Goal: Task Accomplishment & Management: Manage account settings

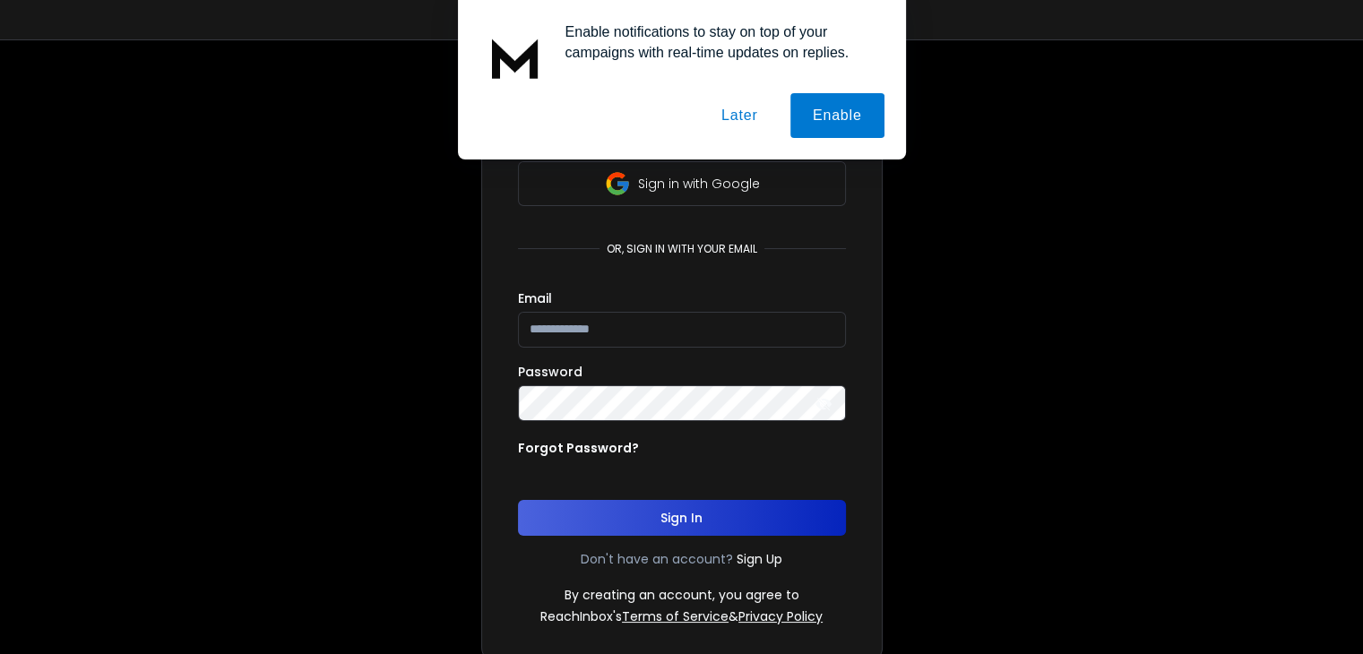
click at [748, 108] on button "Later" at bounding box center [739, 115] width 81 height 45
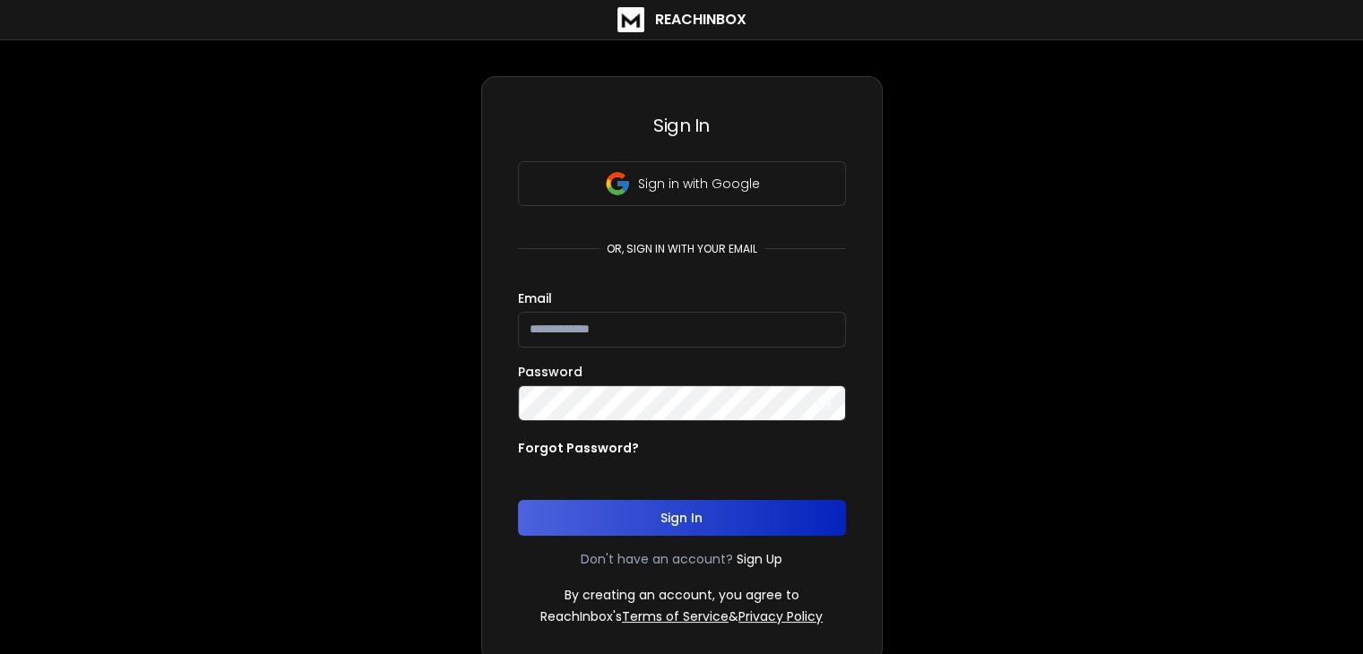
click at [728, 331] on input "email" at bounding box center [682, 330] width 328 height 36
paste input "**********"
type input "**********"
click at [518, 500] on button "Sign In" at bounding box center [682, 518] width 328 height 36
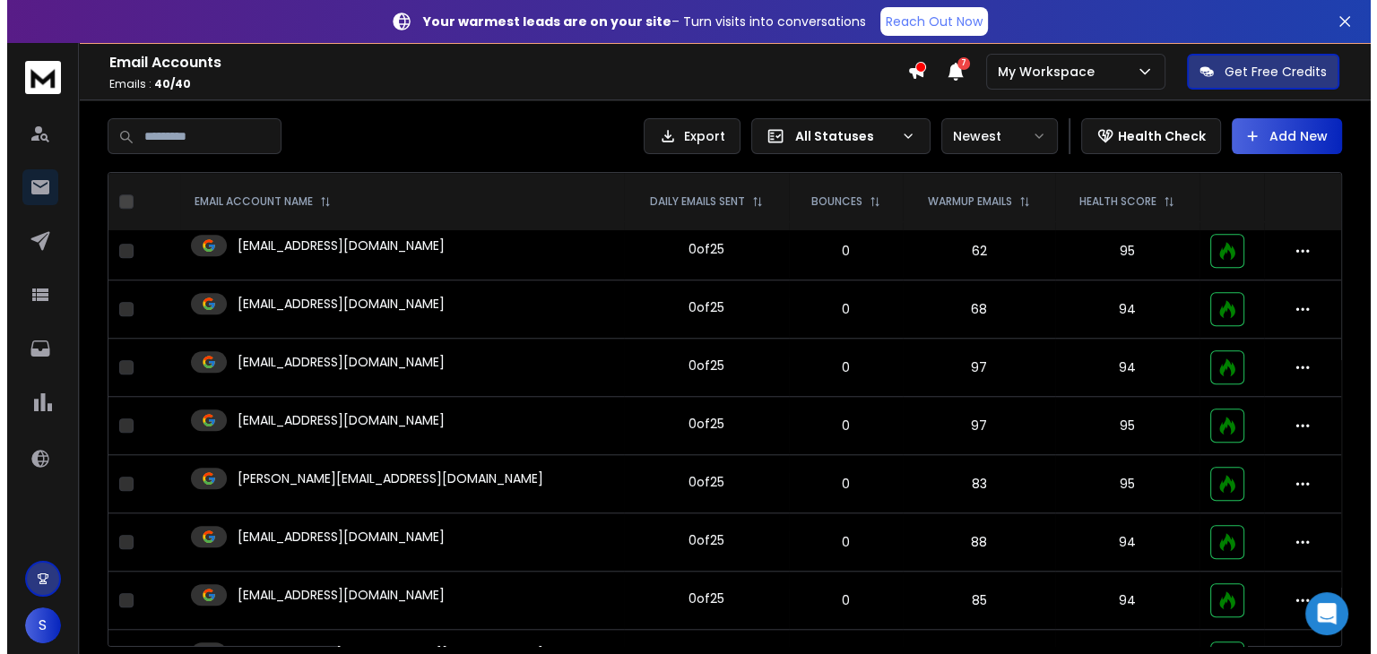
scroll to position [1434, 0]
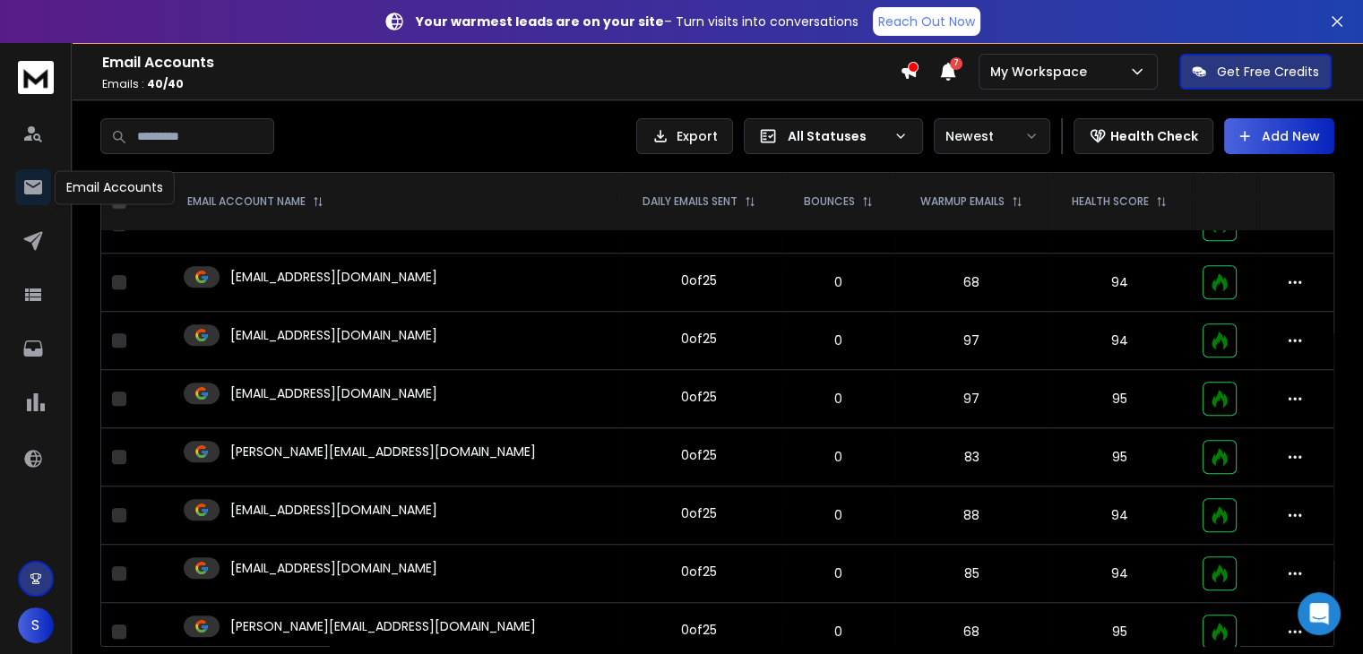
click at [29, 173] on link at bounding box center [33, 187] width 36 height 36
click at [29, 239] on icon at bounding box center [32, 240] width 19 height 19
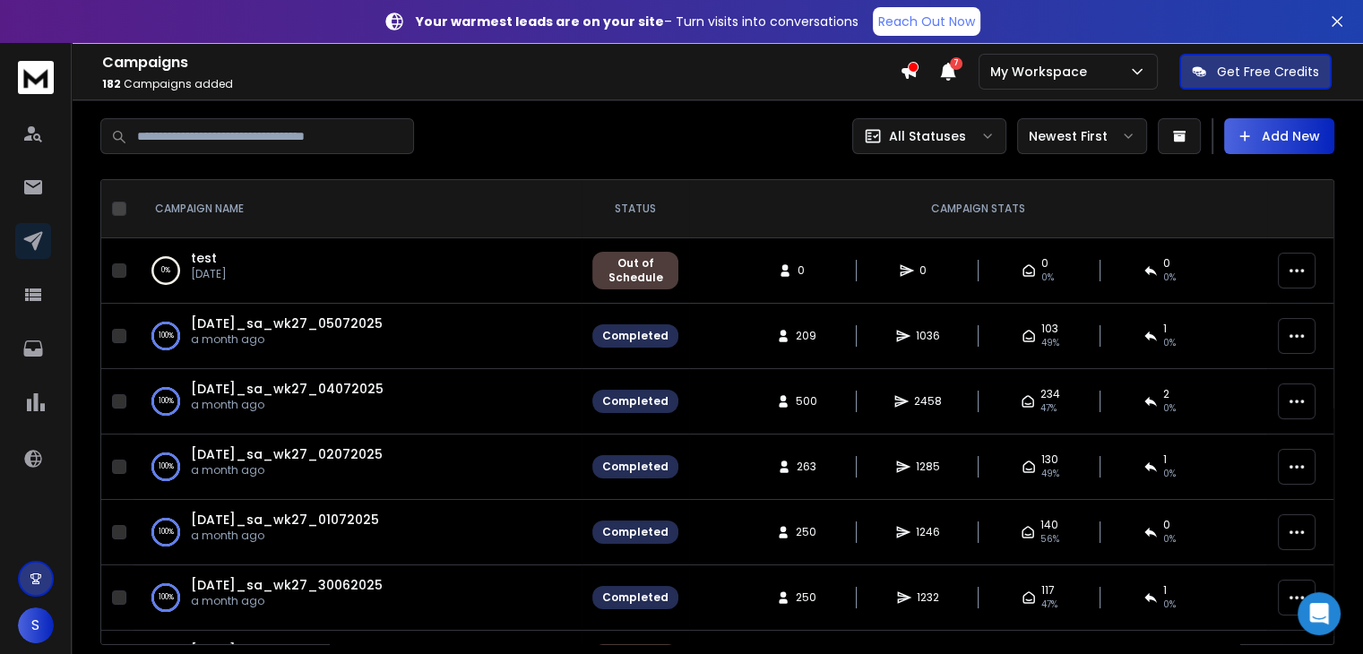
click at [1288, 275] on icon "button" at bounding box center [1297, 271] width 18 height 18
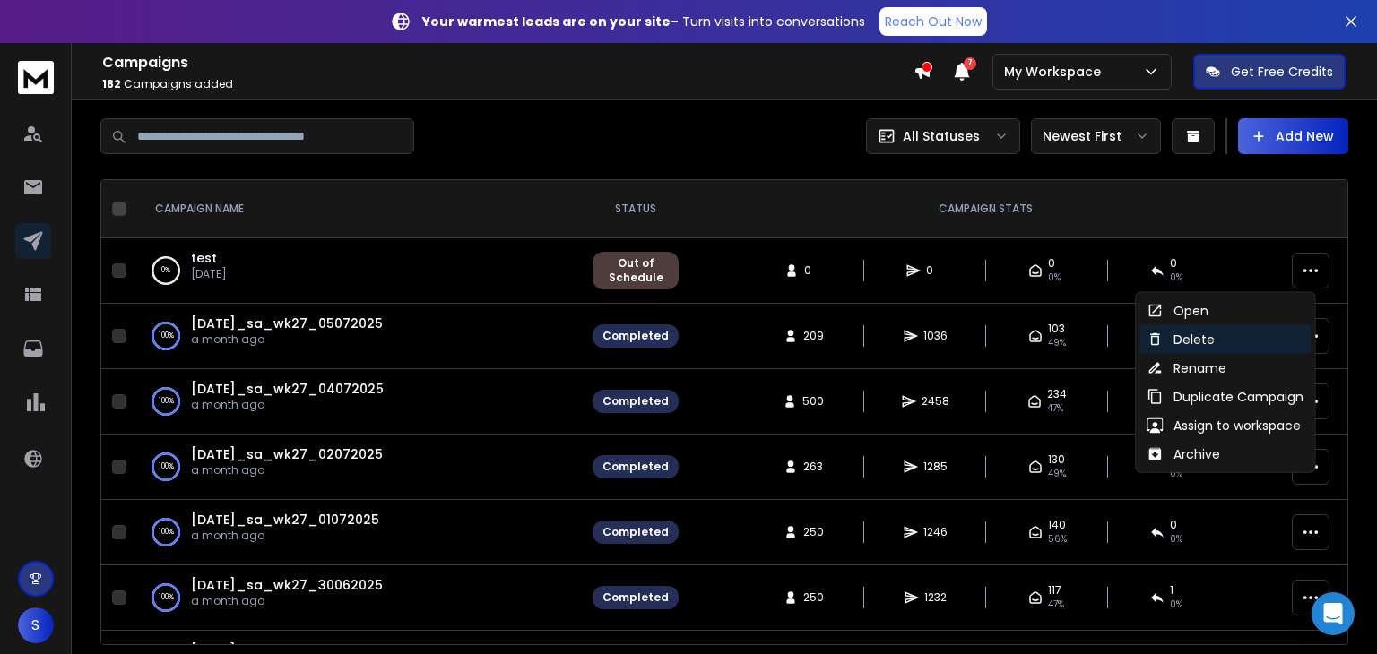
click at [1240, 338] on div "Delete" at bounding box center [1224, 339] width 171 height 29
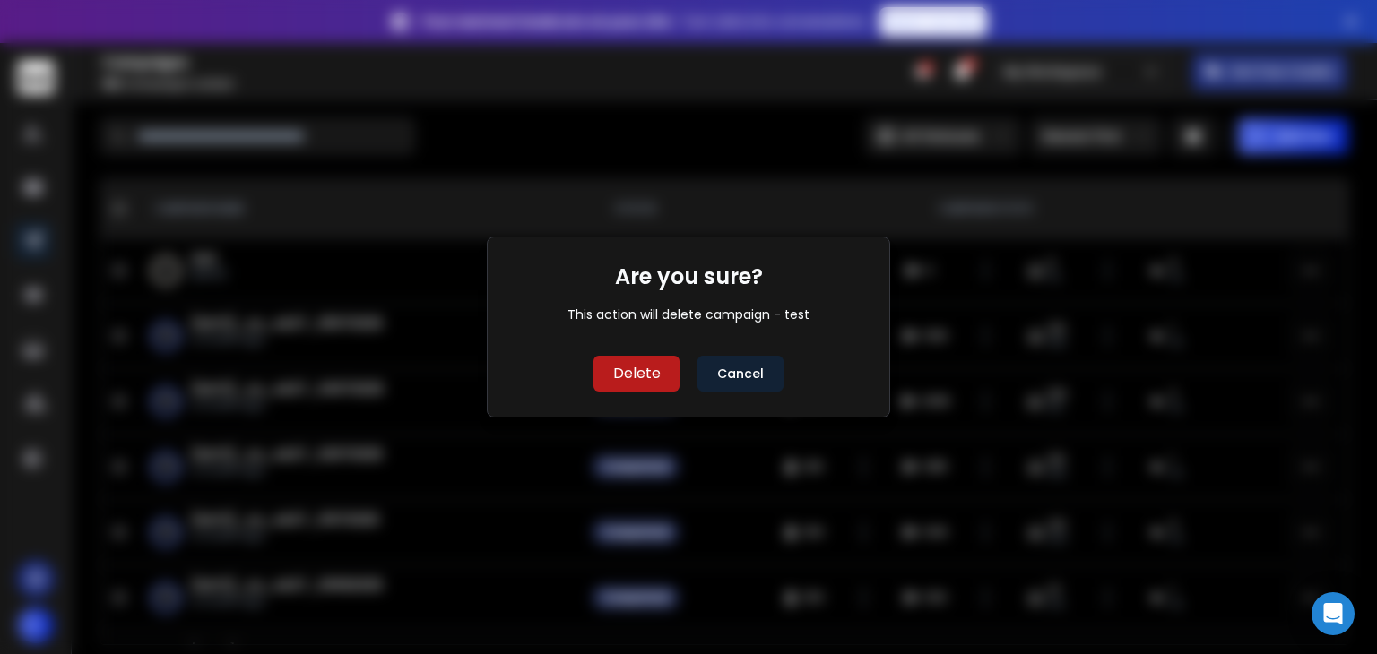
click at [635, 366] on button "Delete" at bounding box center [636, 374] width 86 height 36
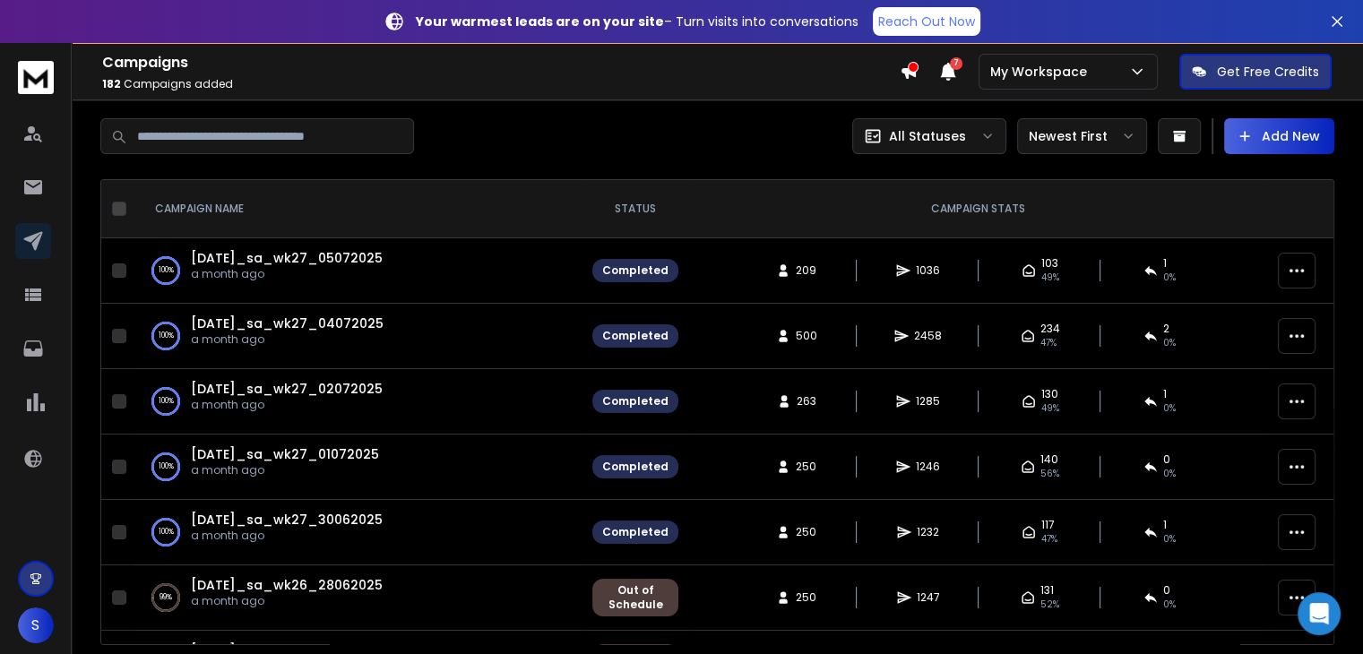
click at [274, 254] on span "[DATE]_sa_wk27_05072025" at bounding box center [287, 258] width 192 height 18
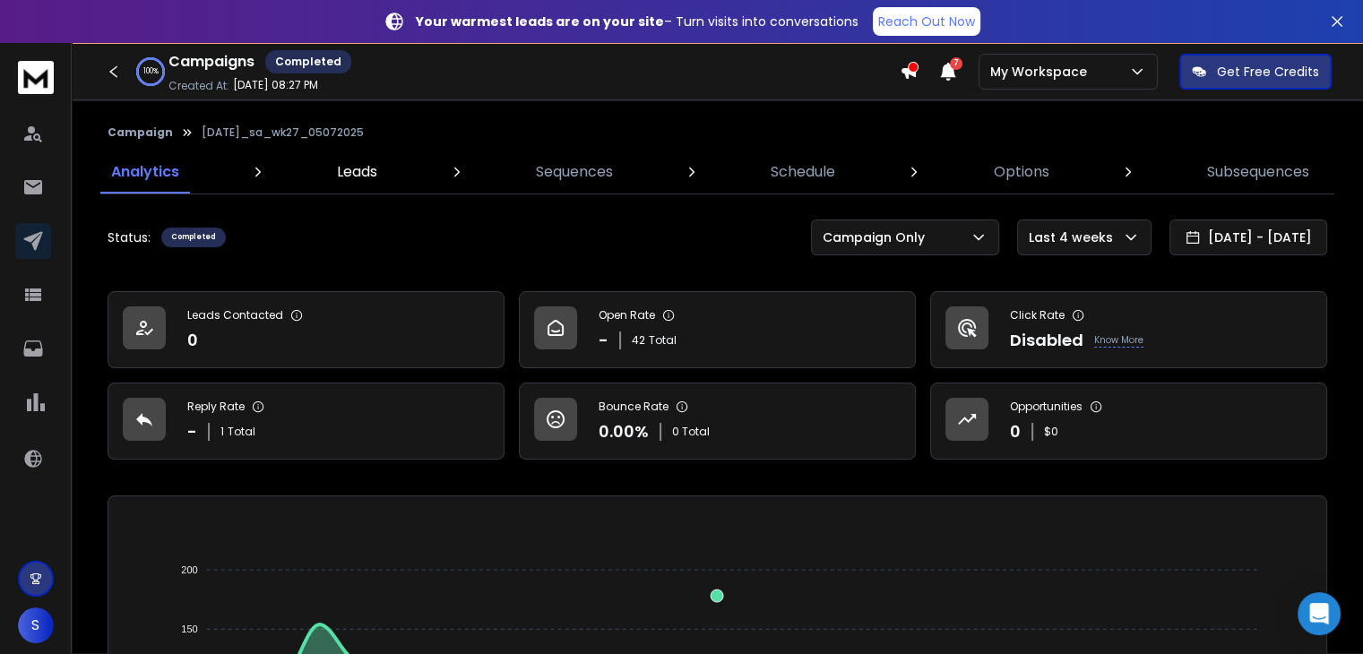
click at [376, 174] on p "Leads" at bounding box center [357, 172] width 40 height 22
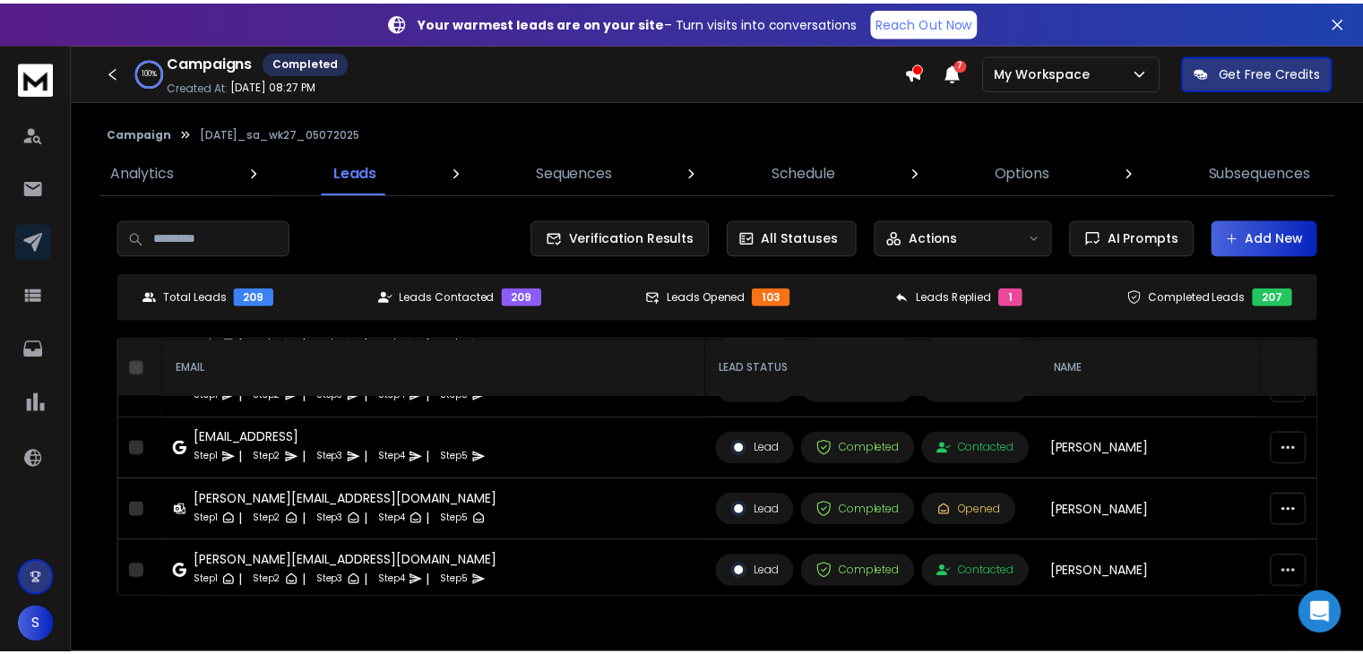
scroll to position [238, 0]
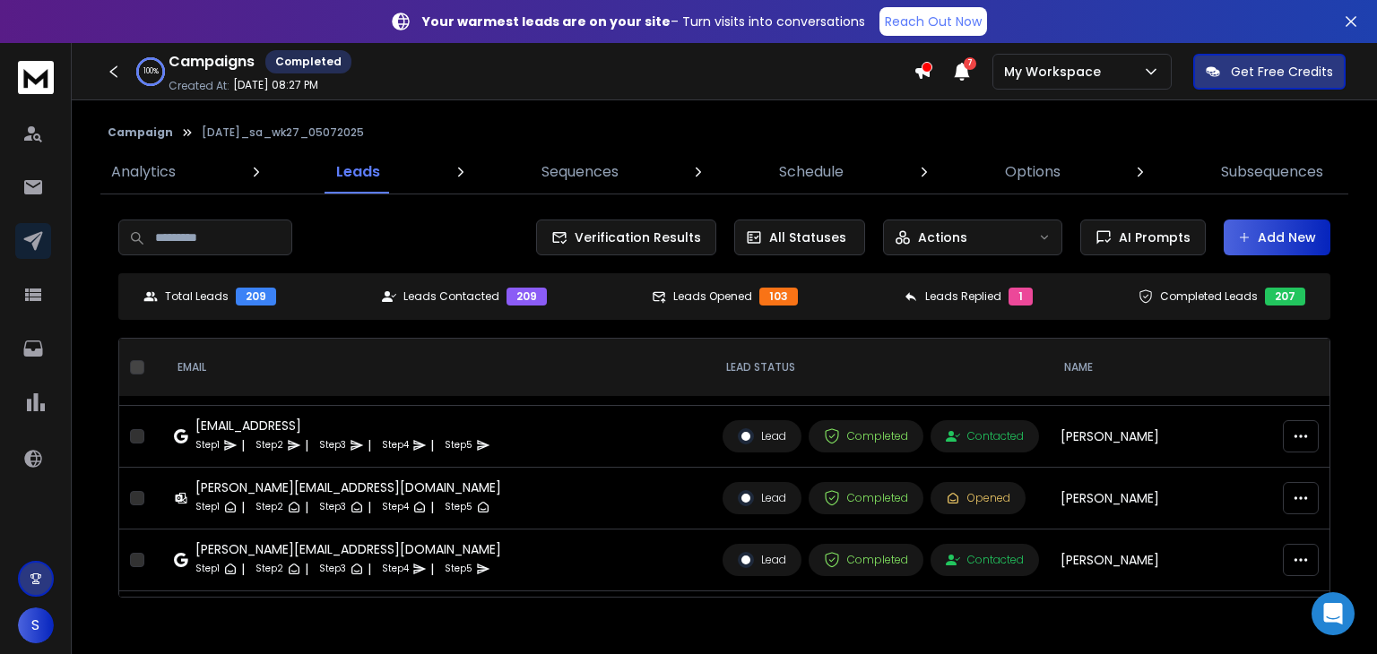
click at [515, 167] on div "Analytics Leads Sequences Schedule Options Subsequences" at bounding box center [716, 172] width 1233 height 43
drag, startPoint x: 645, startPoint y: 162, endPoint x: 592, endPoint y: 180, distance: 56.7
click at [642, 162] on div "Analytics Leads Sequences Schedule Options Subsequences" at bounding box center [716, 172] width 1233 height 43
click at [592, 180] on p "Sequences" at bounding box center [579, 172] width 77 height 22
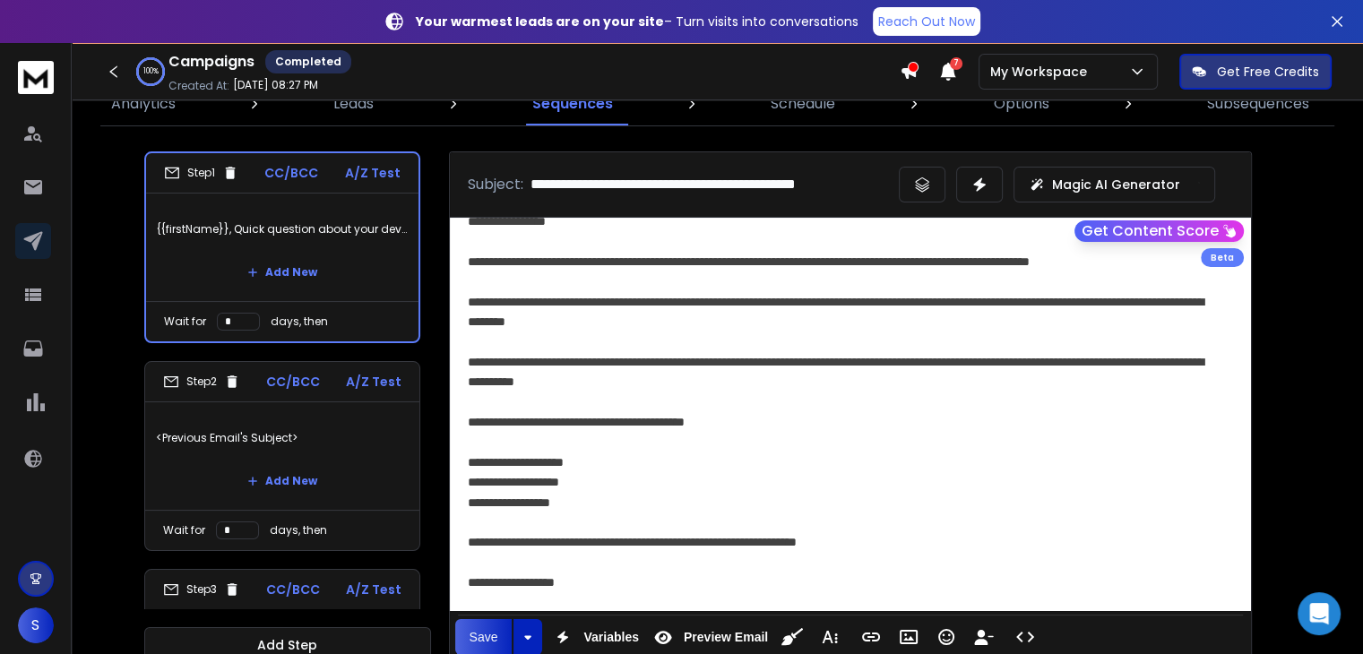
scroll to position [101, 0]
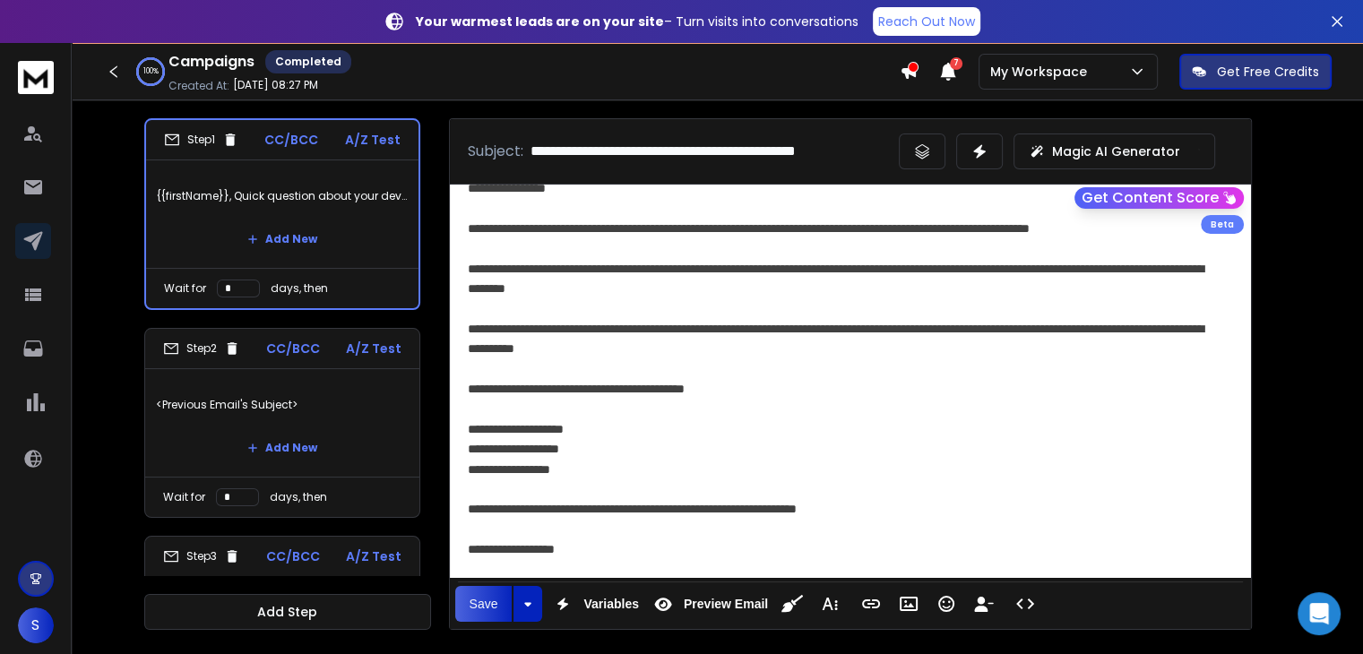
click at [341, 384] on p "<Previous Email's Subject>" at bounding box center [282, 405] width 253 height 50
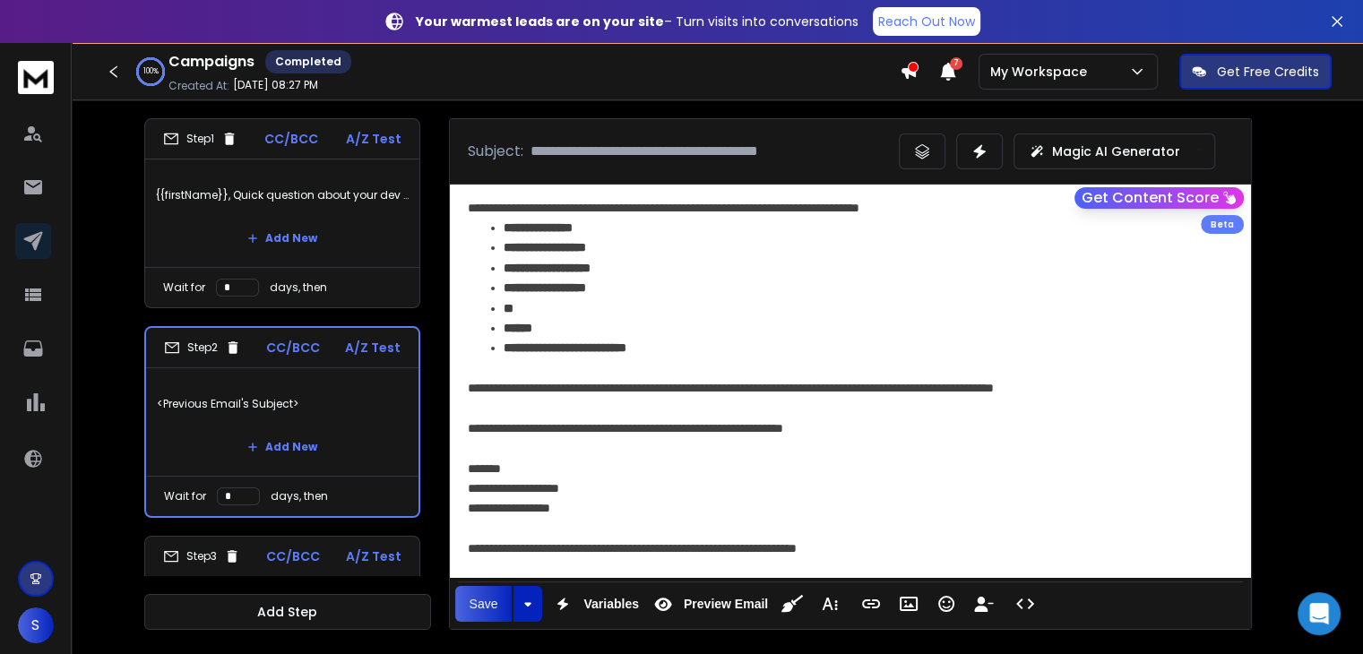
scroll to position [478, 0]
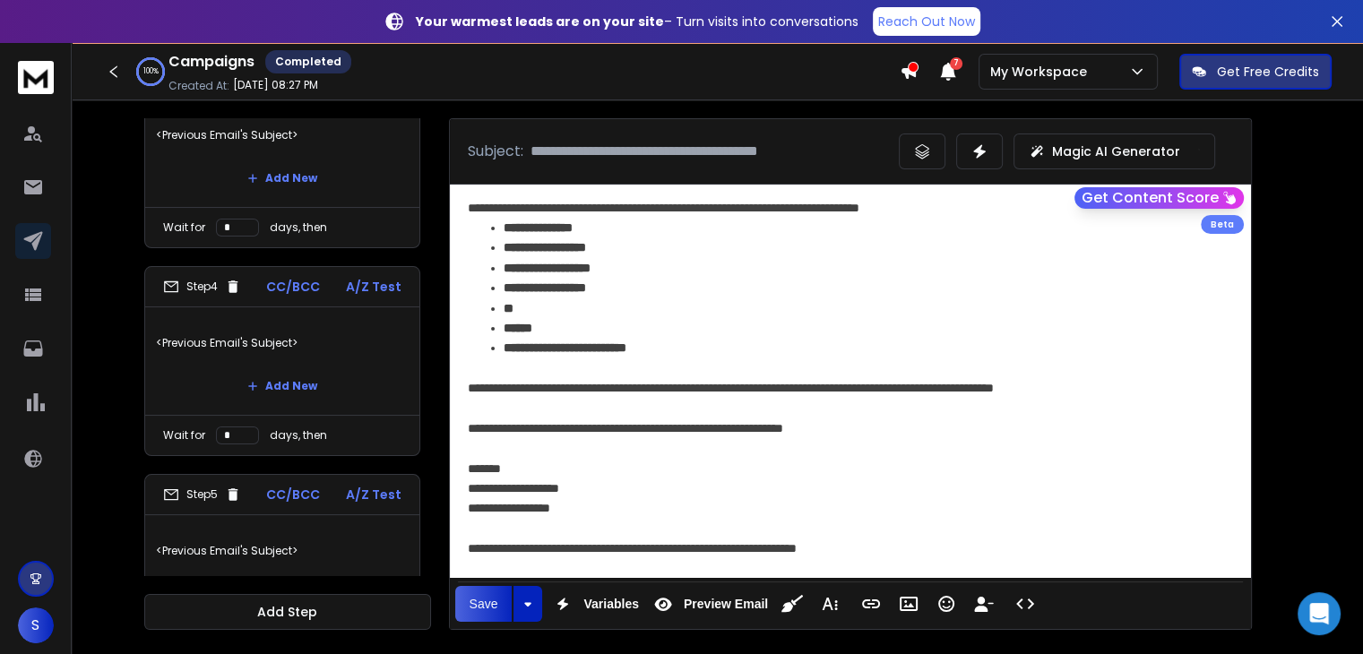
click at [315, 333] on p "<Previous Email's Subject>" at bounding box center [282, 343] width 253 height 50
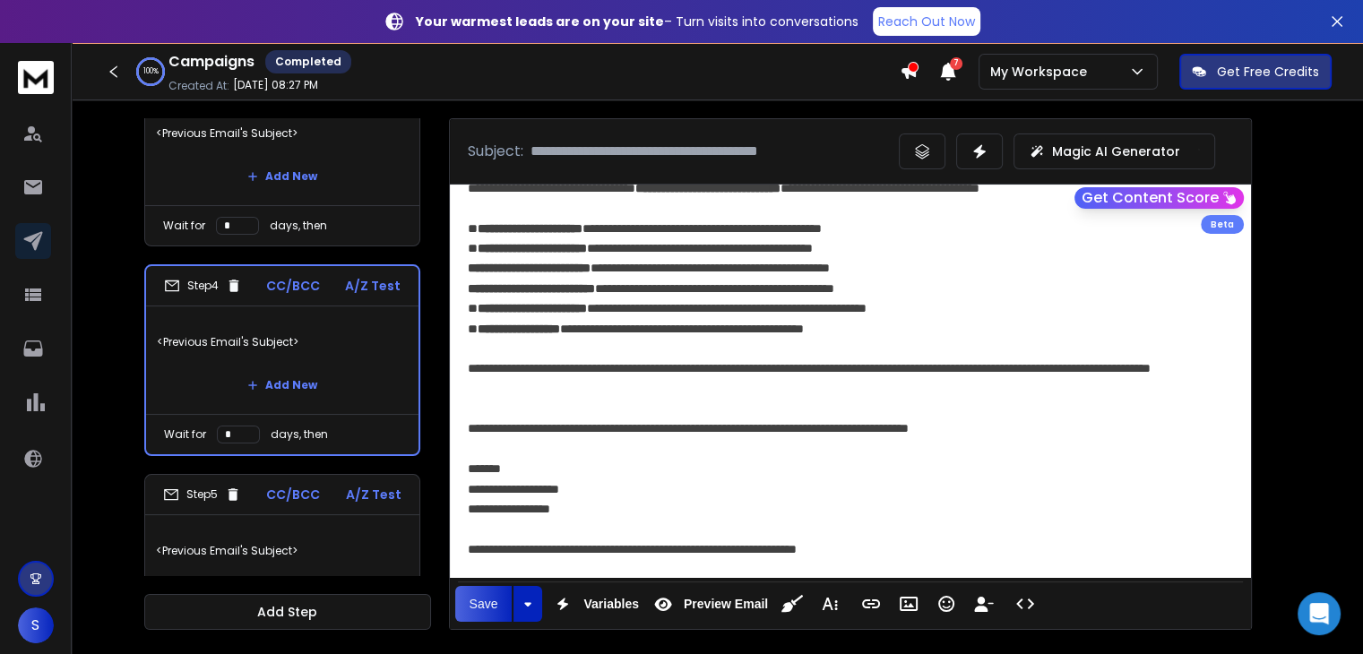
scroll to position [522, 0]
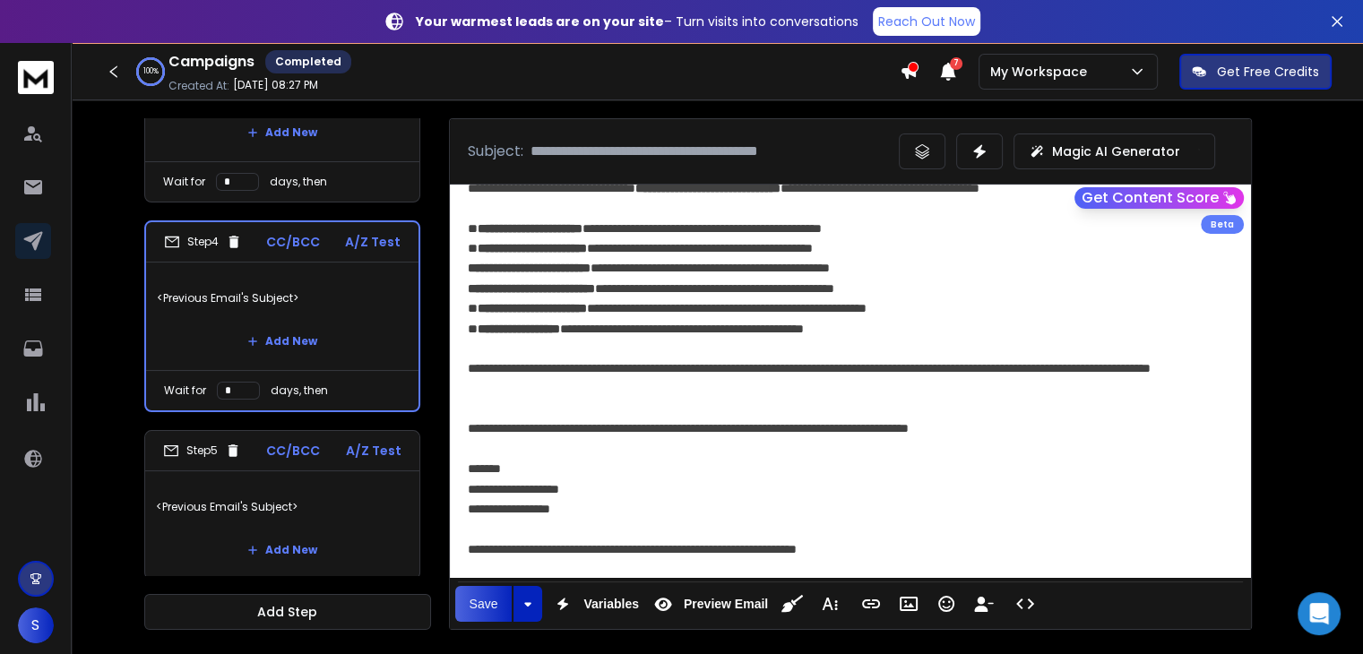
click at [265, 488] on p "<Previous Email's Subject>" at bounding box center [282, 507] width 253 height 50
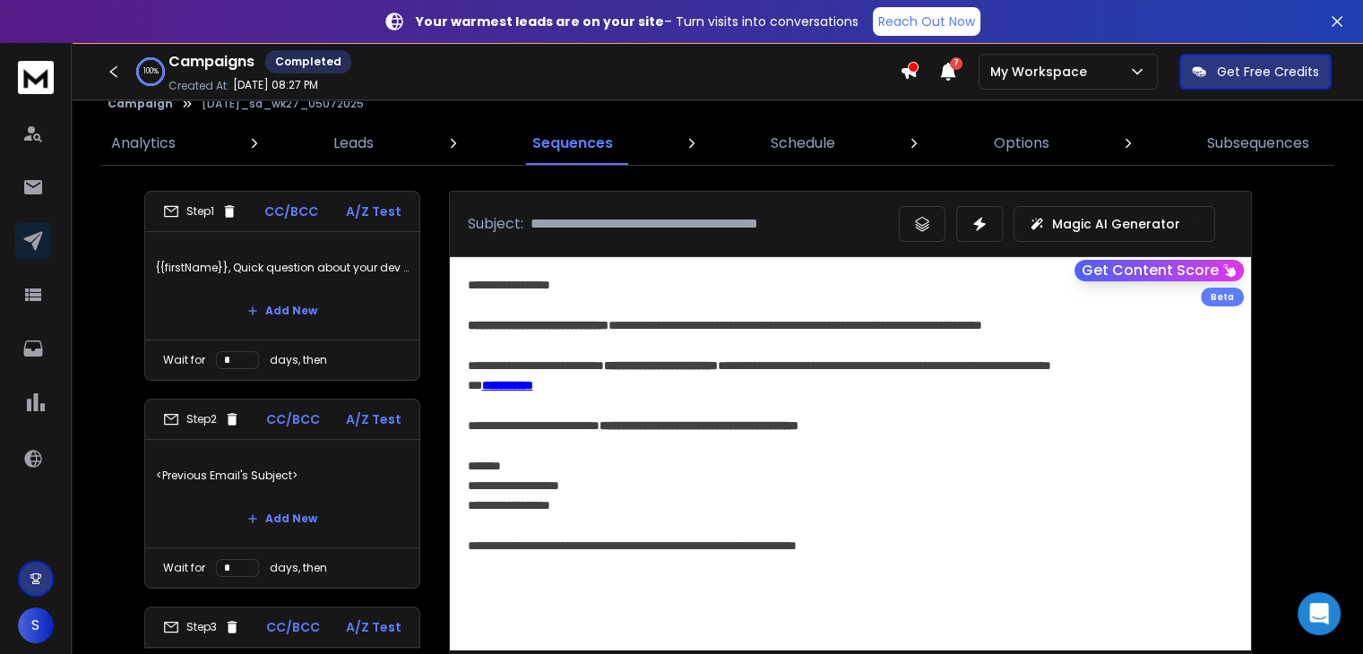
scroll to position [0, 0]
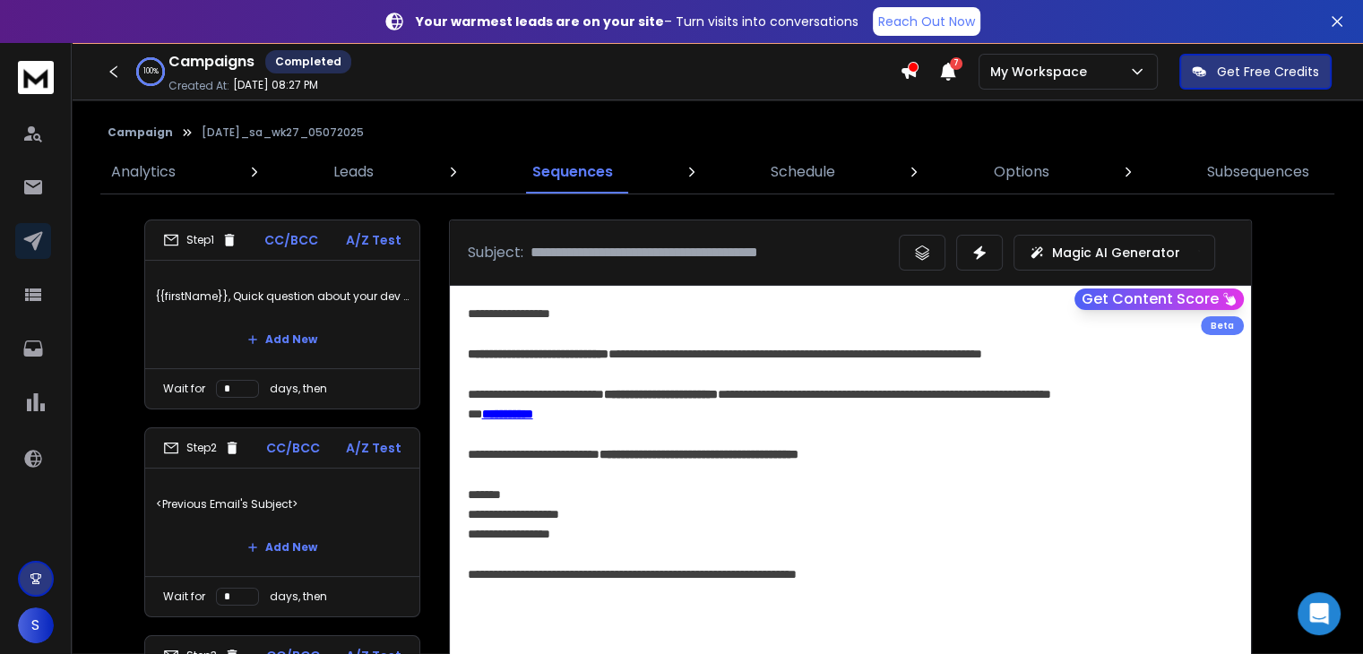
click at [327, 302] on p "{{firstName}}, Quick question about your dev team" at bounding box center [282, 297] width 253 height 50
type input "**********"
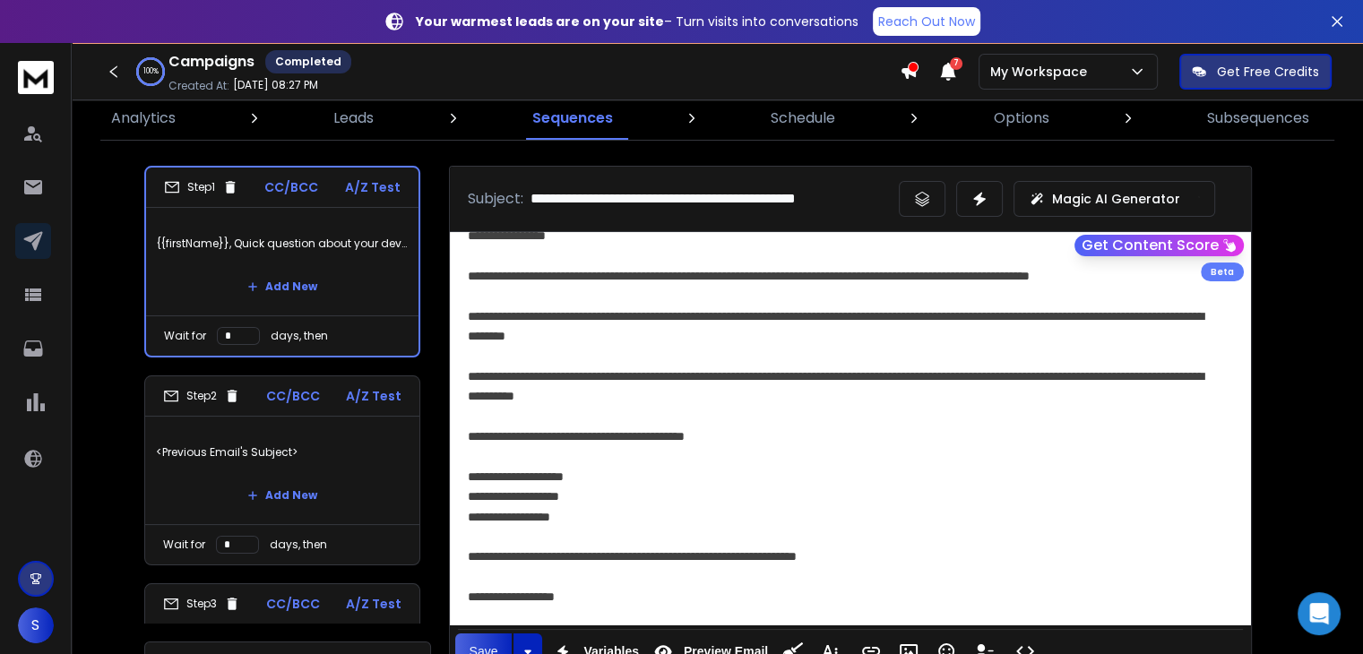
scroll to position [101, 0]
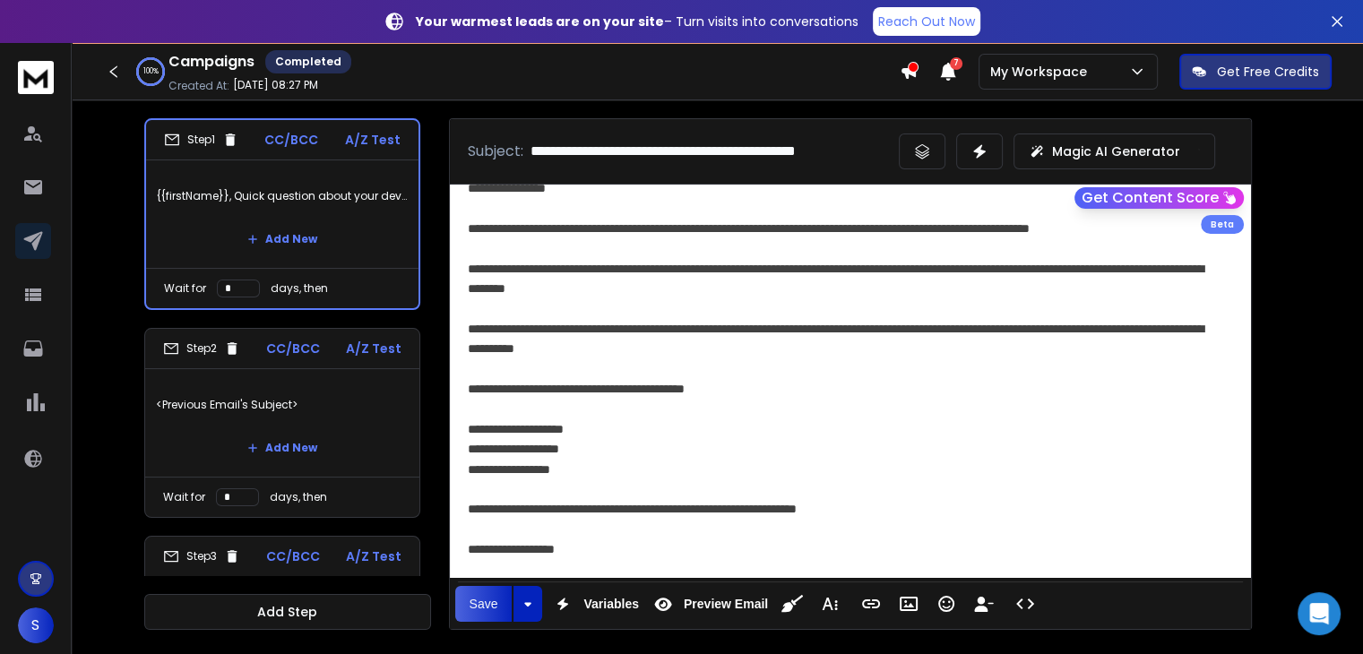
click at [277, 417] on p "<Previous Email's Subject>" at bounding box center [282, 405] width 253 height 50
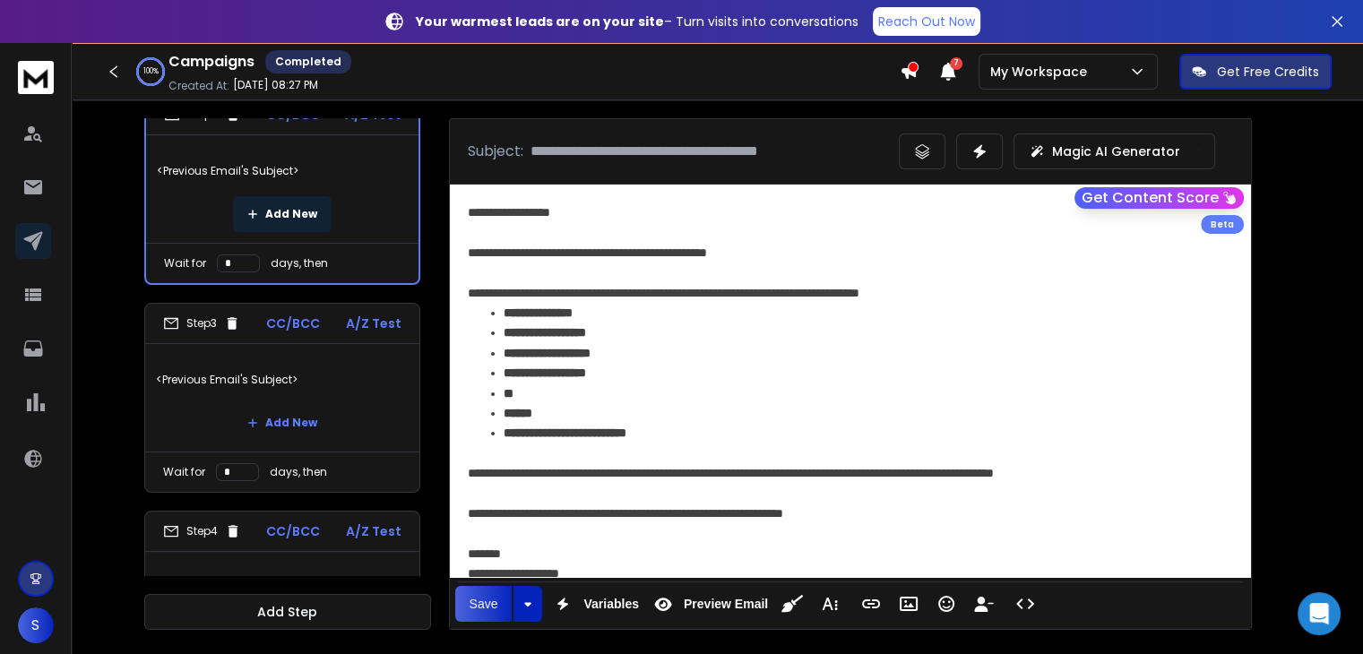
scroll to position [238, 0]
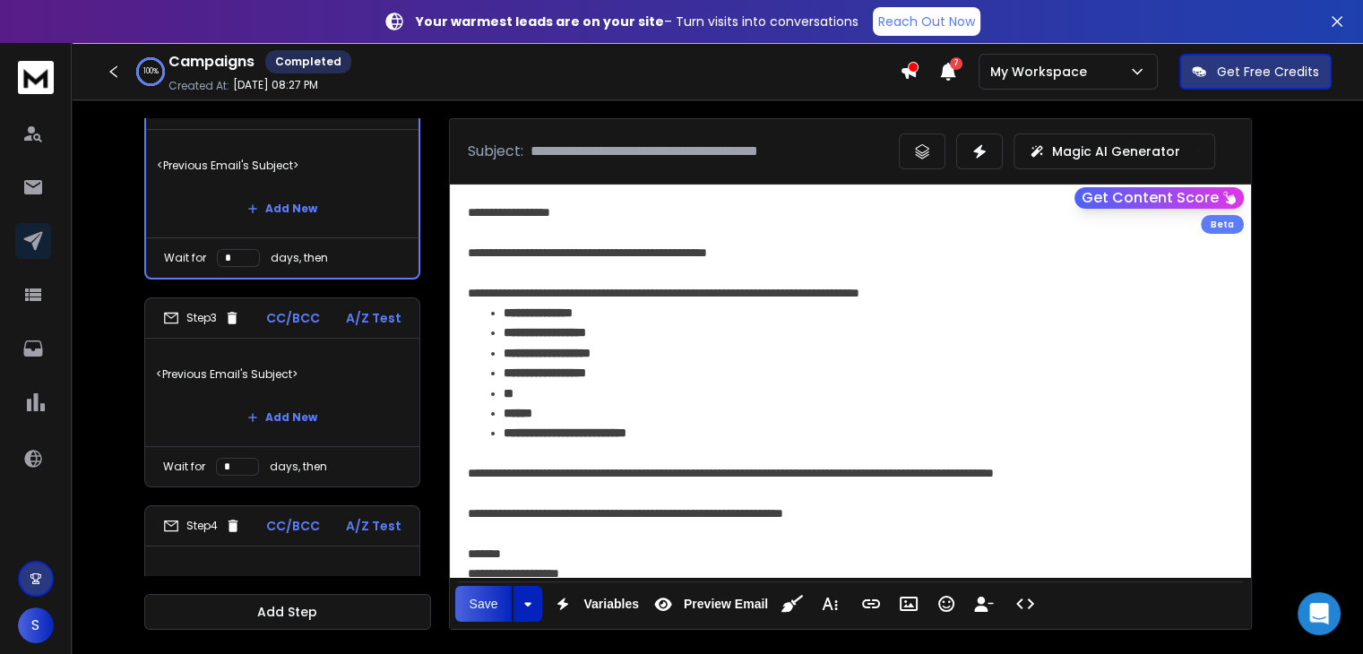
click at [290, 377] on p "<Previous Email's Subject>" at bounding box center [282, 375] width 253 height 50
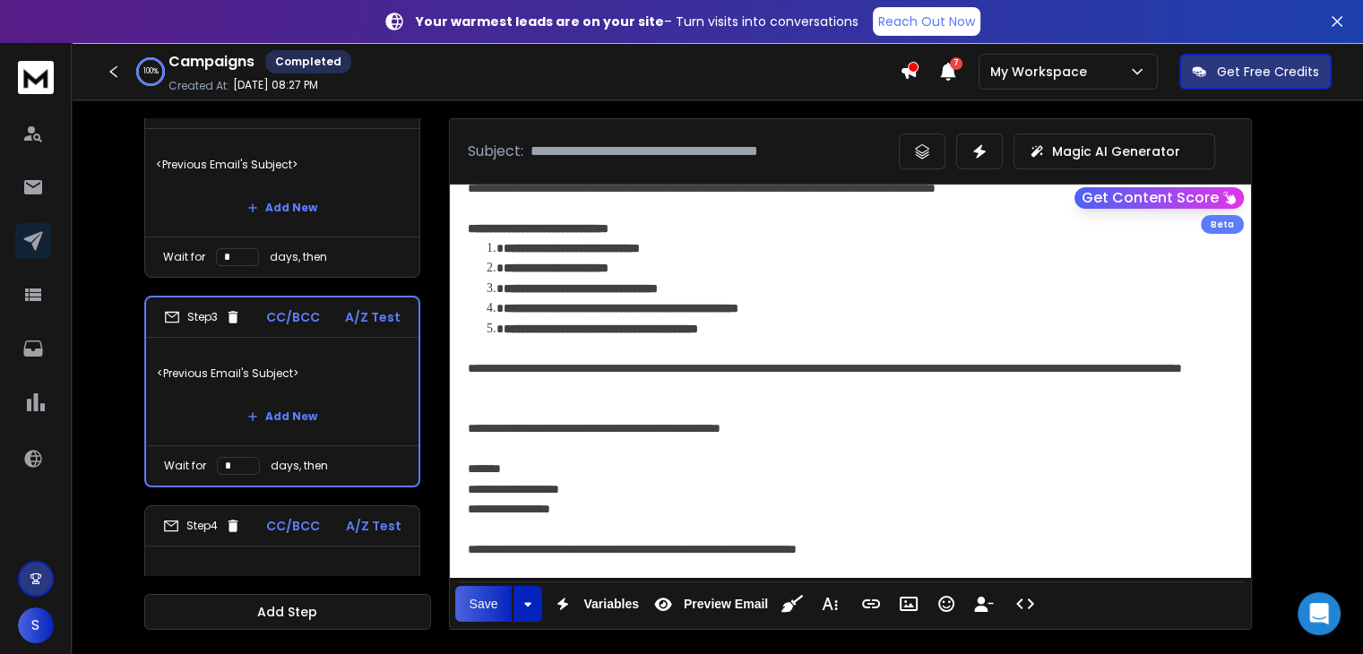
scroll to position [522, 0]
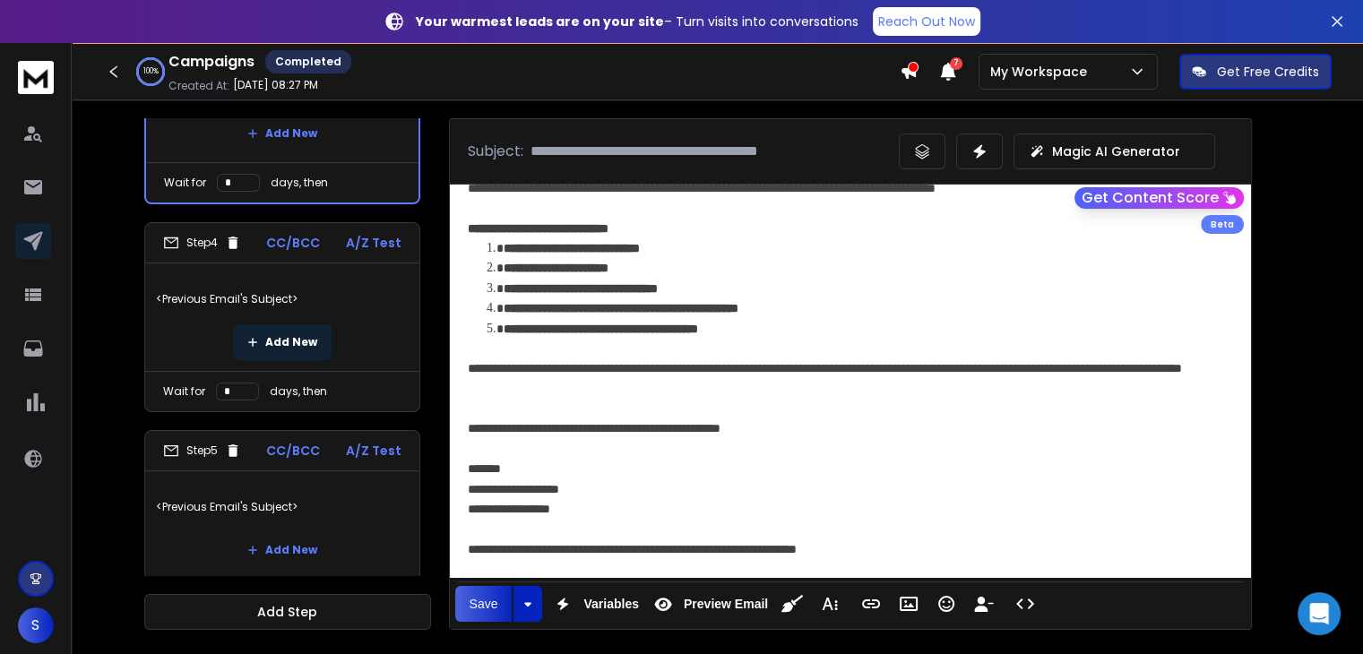
click at [305, 328] on button "Add New" at bounding box center [282, 342] width 99 height 36
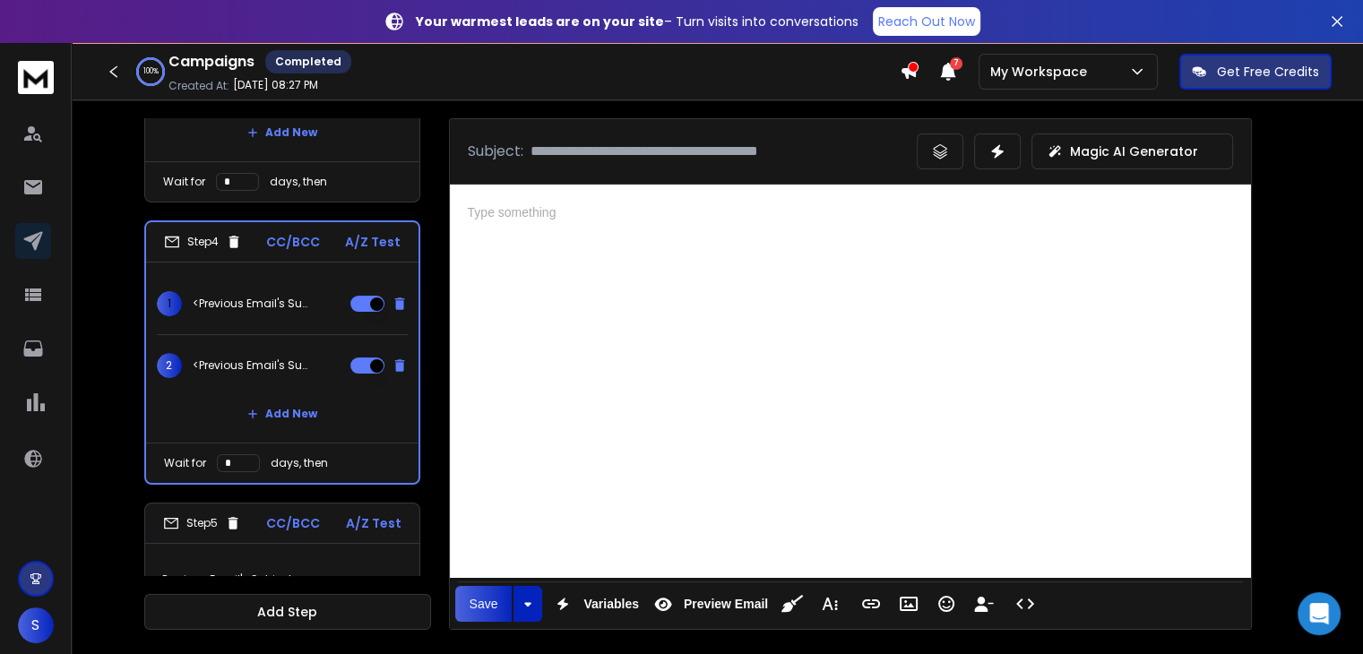
click at [267, 305] on p "<Previous Email's Subject>" at bounding box center [250, 304] width 115 height 14
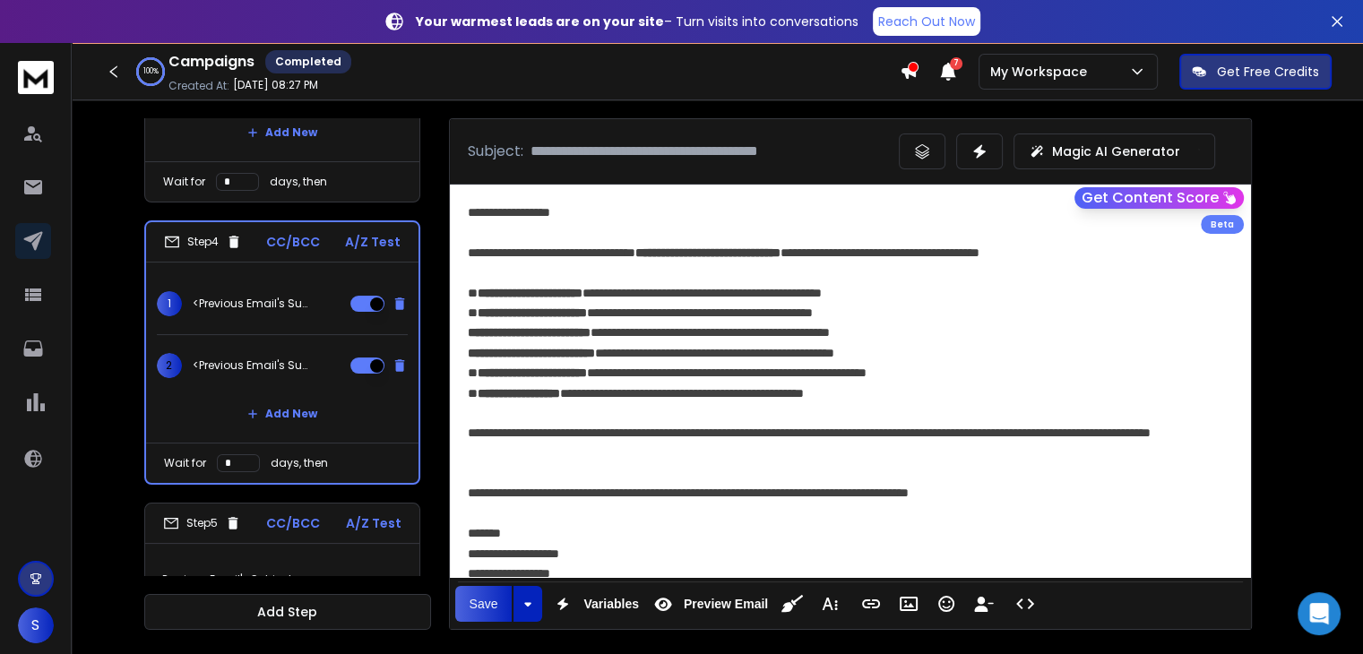
click at [282, 359] on p "<Previous Email's Subject>" at bounding box center [250, 365] width 115 height 14
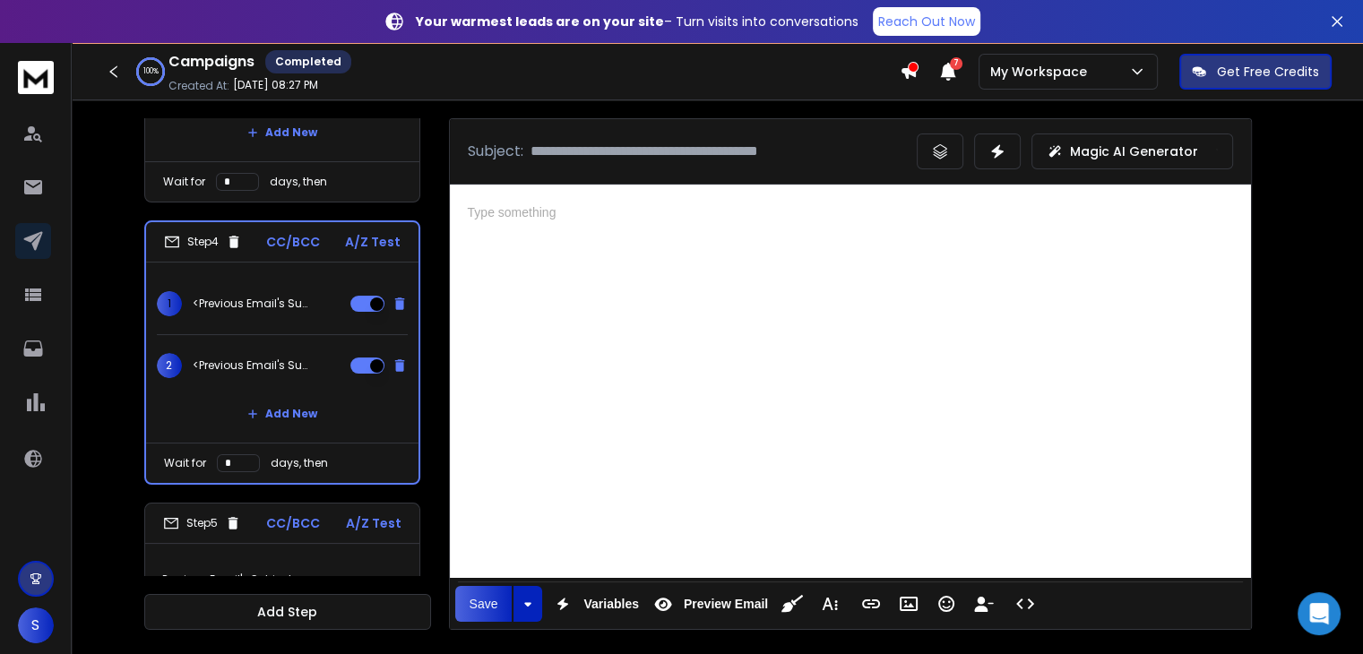
click at [394, 361] on icon at bounding box center [399, 365] width 10 height 13
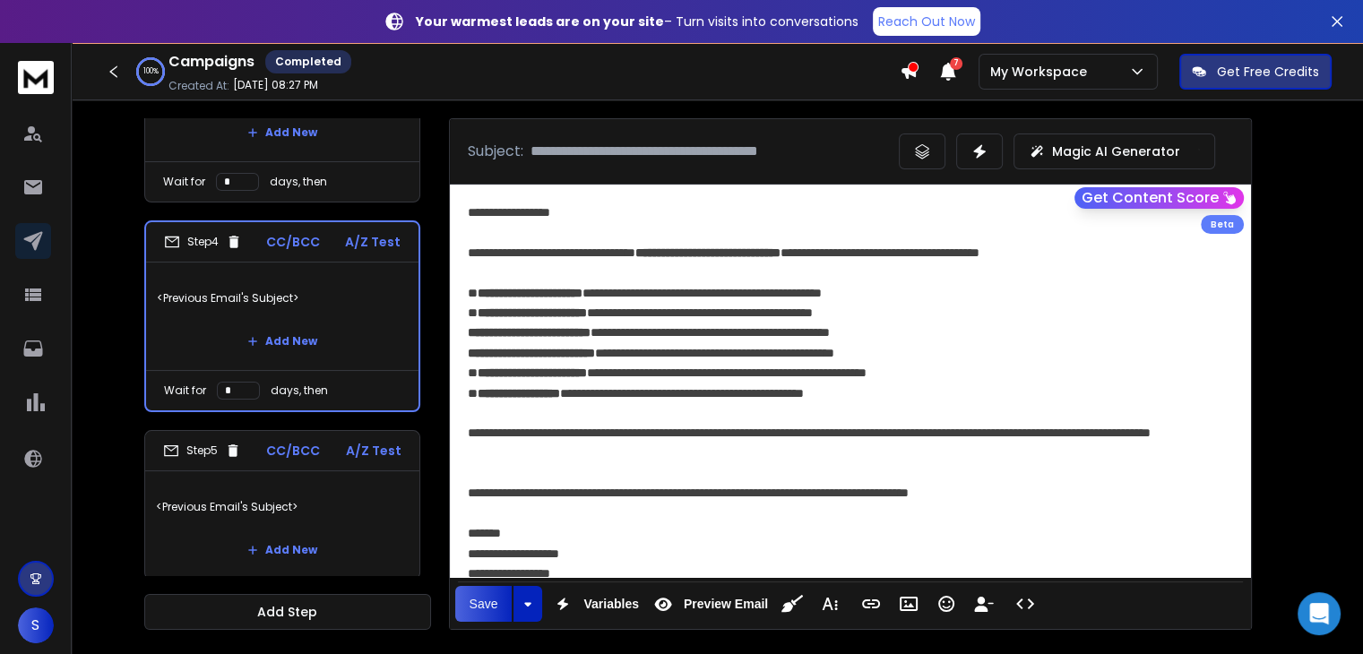
click at [306, 503] on p "<Previous Email's Subject>" at bounding box center [282, 507] width 253 height 50
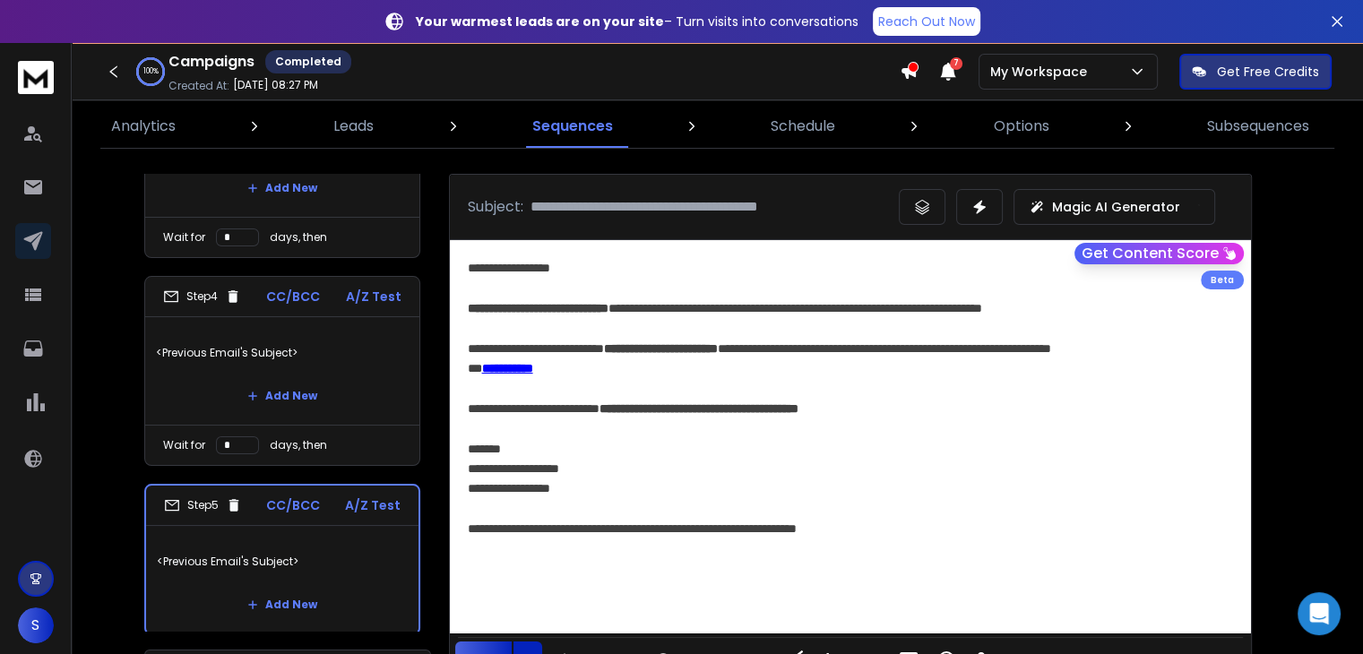
scroll to position [0, 0]
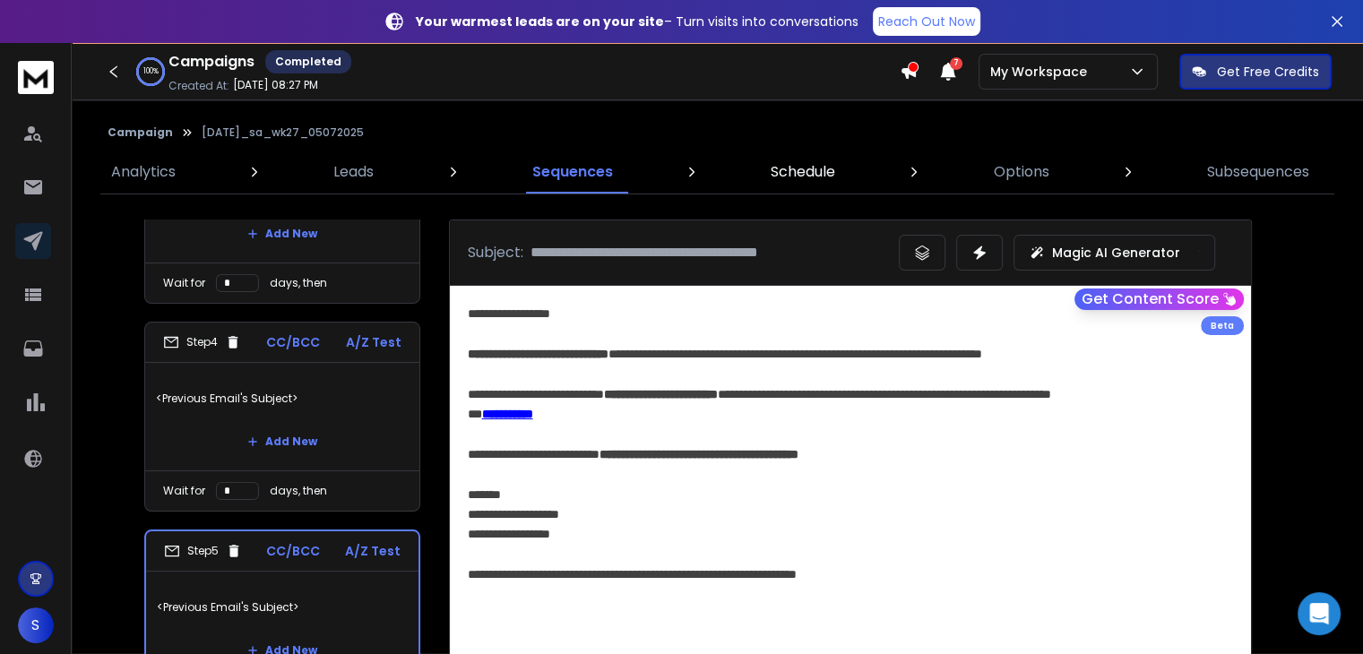
click at [808, 177] on p "Schedule" at bounding box center [803, 172] width 65 height 22
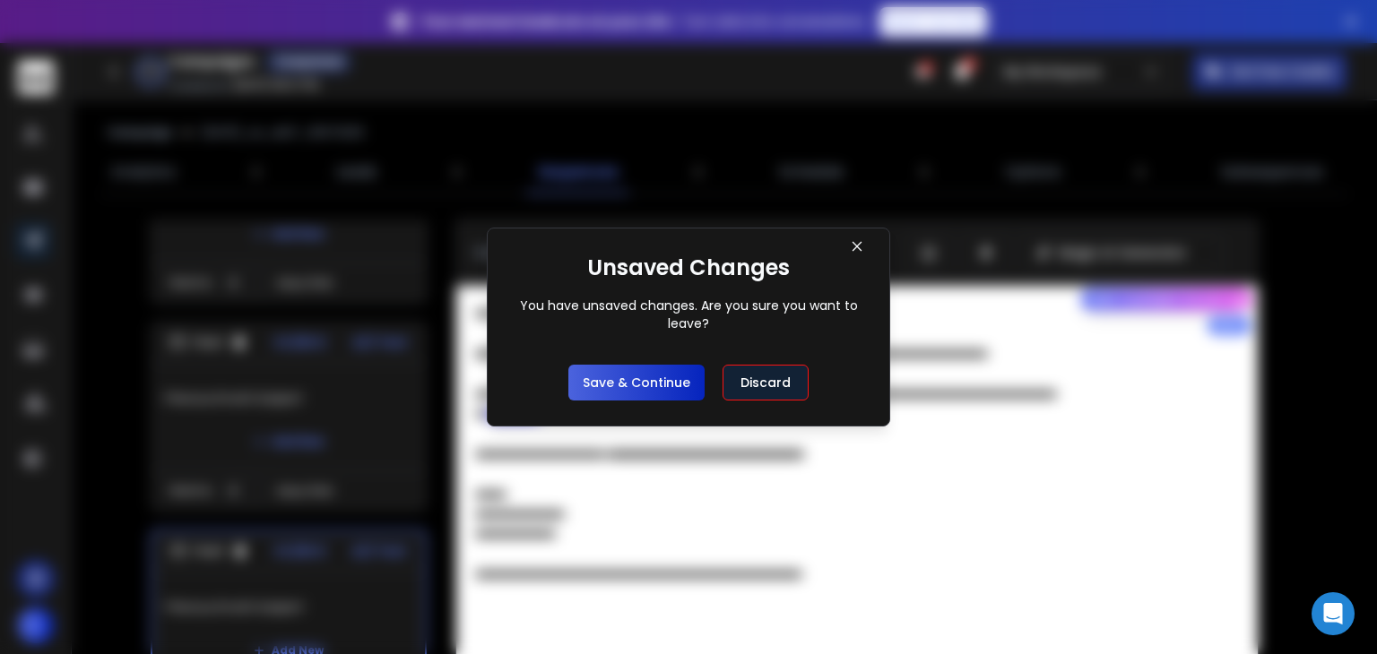
click at [853, 251] on icon at bounding box center [857, 246] width 14 height 14
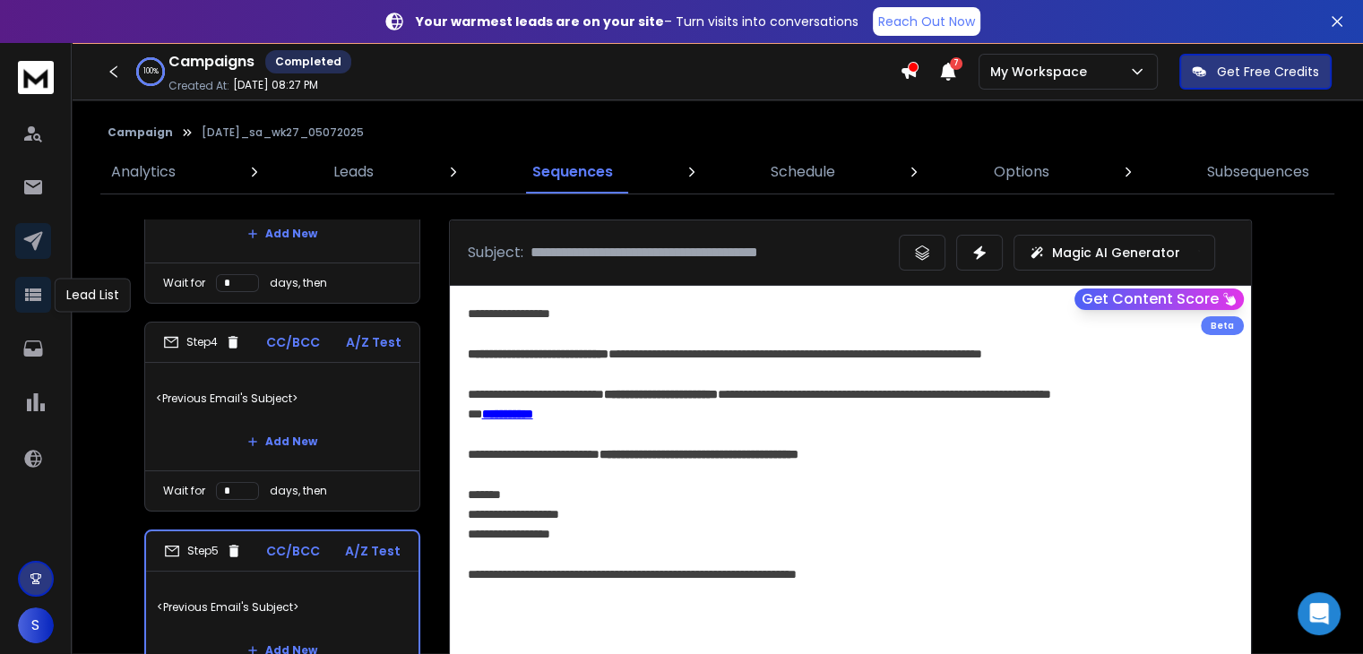
click at [28, 298] on icon at bounding box center [33, 295] width 16 height 13
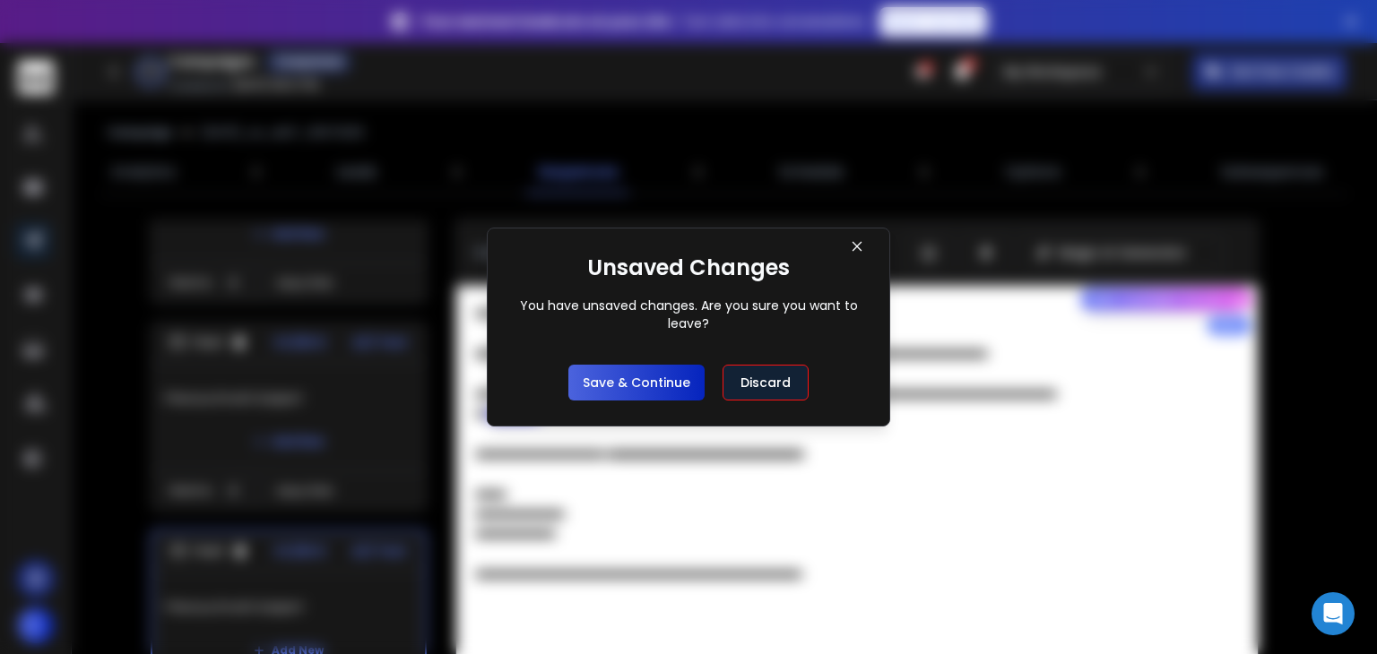
click at [765, 385] on button "Discard" at bounding box center [765, 383] width 86 height 36
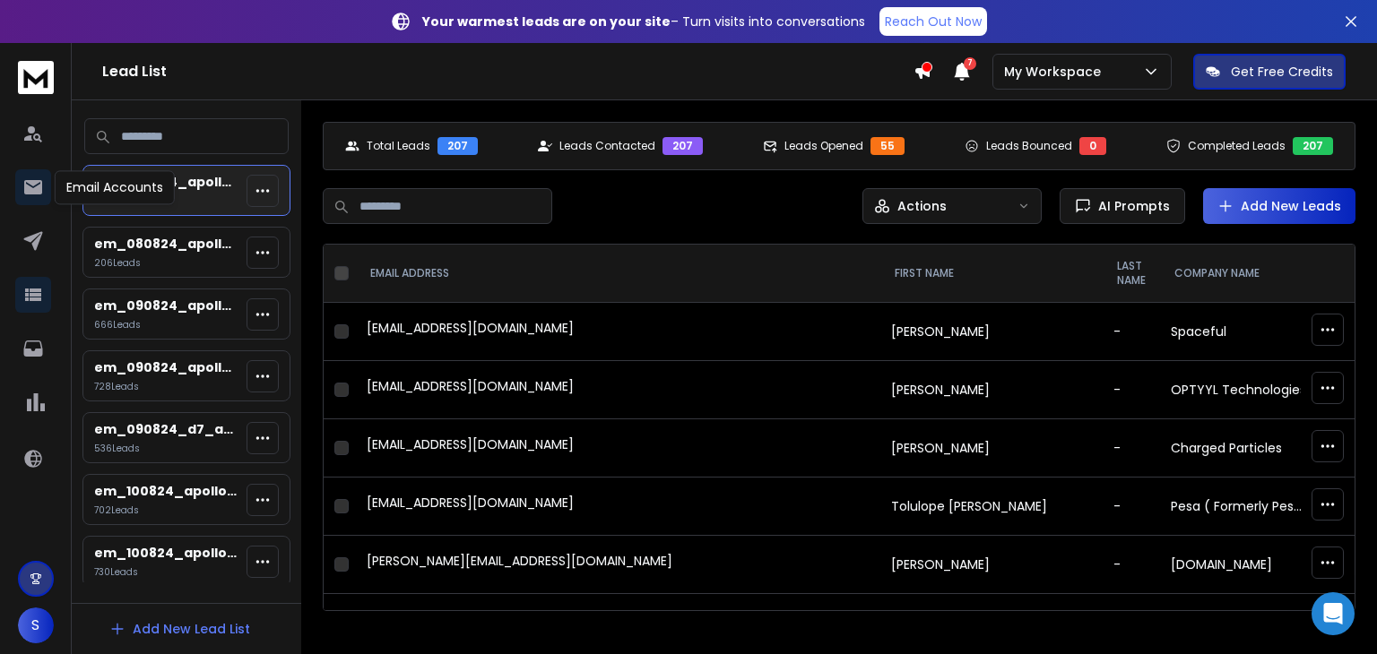
click at [43, 200] on link at bounding box center [33, 187] width 36 height 36
